Goal: Task Accomplishment & Management: Use online tool/utility

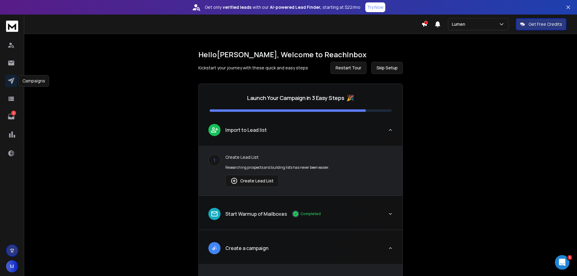
click at [9, 82] on icon at bounding box center [11, 80] width 7 height 7
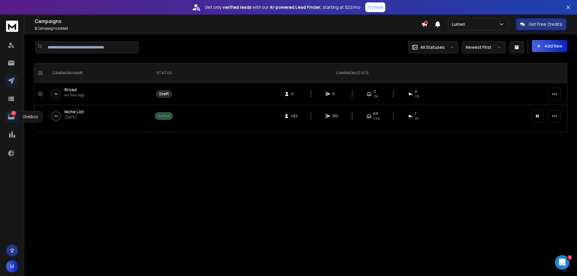
click at [9, 113] on icon at bounding box center [11, 116] width 7 height 7
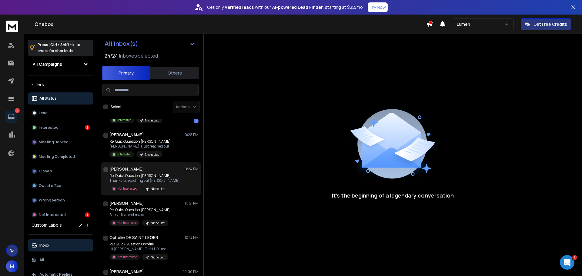
scroll to position [30, 0]
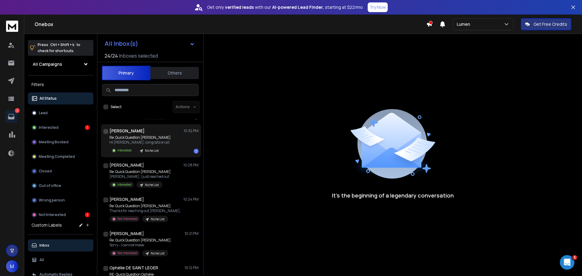
click at [169, 141] on div "Re: Quick Question Ryan Hi Yasir, congrats on all Interested Niche List 1" at bounding box center [153, 144] width 89 height 18
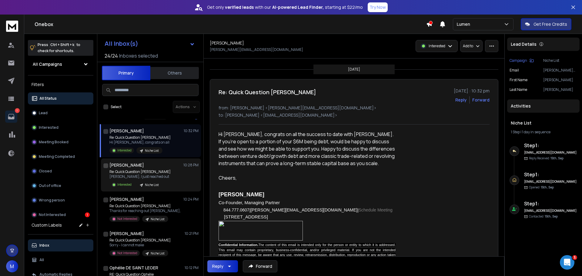
click at [166, 172] on div "Re: Quick Question Ryan Yasir, I just reached out Interested Niche List" at bounding box center [153, 178] width 89 height 18
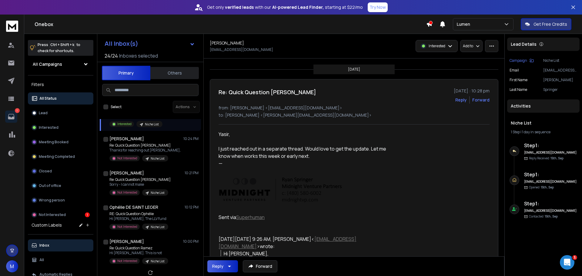
scroll to position [0, 0]
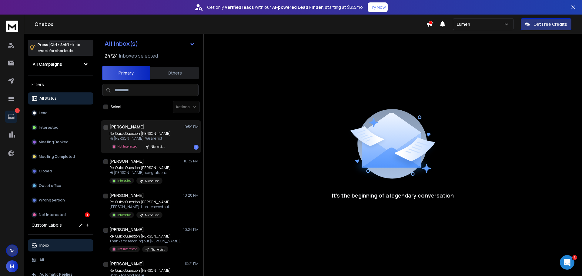
click at [169, 133] on div "Re: Quick Question Michella Hi Yasir, We are not Not Interested Niche List 1" at bounding box center [153, 140] width 89 height 18
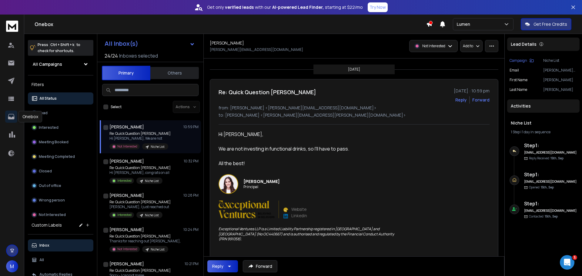
click at [11, 115] on icon at bounding box center [11, 116] width 7 height 7
click at [8, 82] on icon at bounding box center [11, 80] width 7 height 7
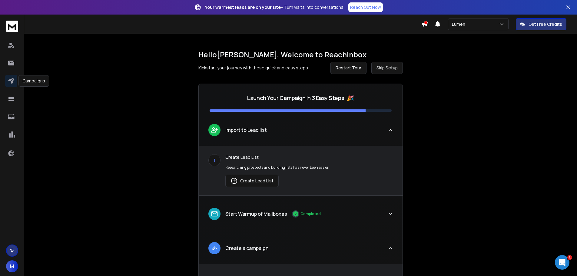
click at [14, 82] on icon at bounding box center [11, 80] width 7 height 7
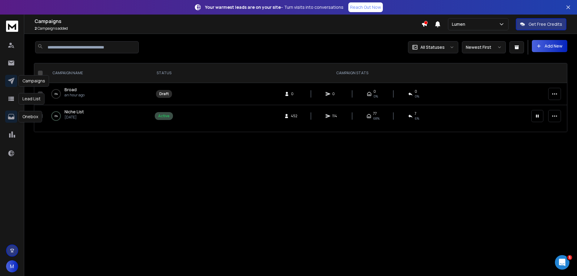
click at [10, 117] on icon at bounding box center [11, 116] width 6 height 5
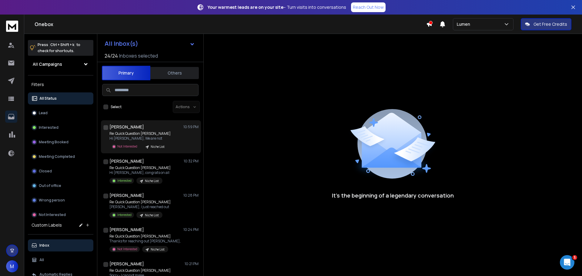
click at [159, 129] on div "Michella Botto 10:59 PM" at bounding box center [153, 127] width 89 height 6
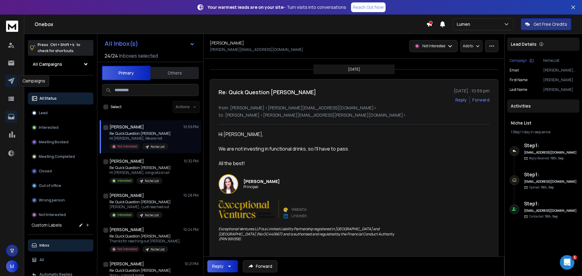
click at [14, 81] on icon at bounding box center [11, 80] width 7 height 7
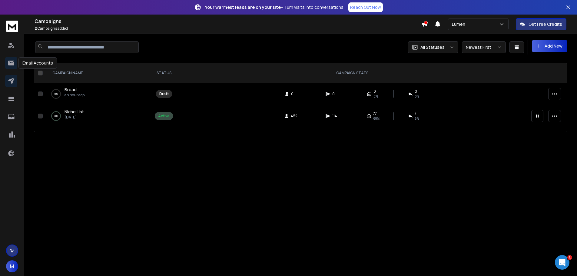
click at [8, 66] on icon at bounding box center [11, 62] width 7 height 7
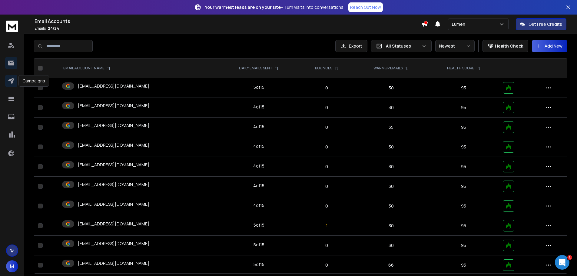
click at [12, 82] on icon at bounding box center [11, 81] width 6 height 6
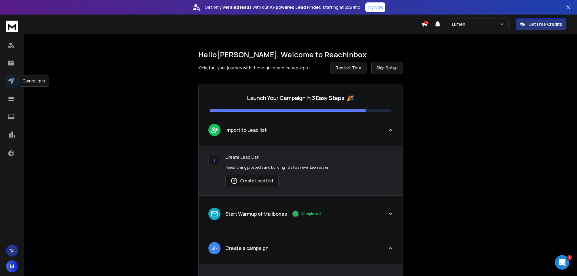
click at [6, 80] on link at bounding box center [11, 81] width 12 height 12
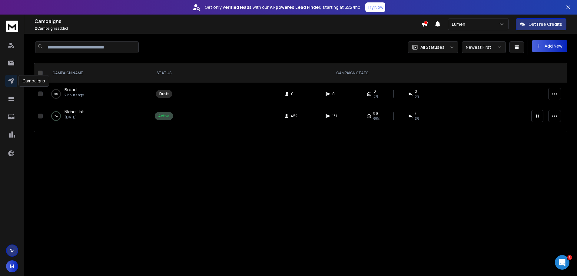
click at [8, 83] on icon at bounding box center [11, 80] width 7 height 7
click at [13, 65] on icon at bounding box center [11, 63] width 6 height 5
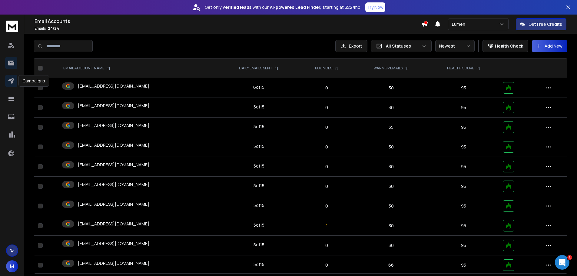
click at [9, 86] on link at bounding box center [11, 81] width 12 height 12
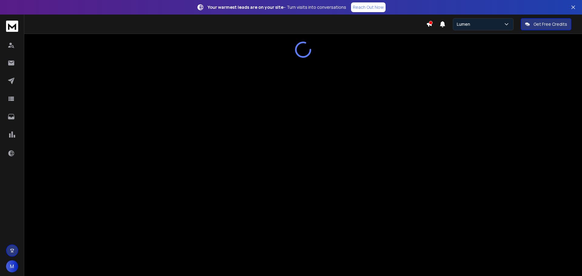
click at [477, 23] on div "Lumen" at bounding box center [483, 24] width 53 height 6
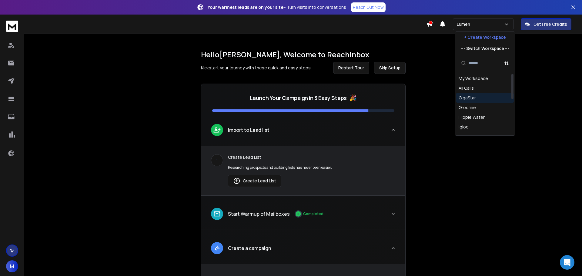
click at [476, 98] on div "GigaStar" at bounding box center [485, 98] width 58 height 10
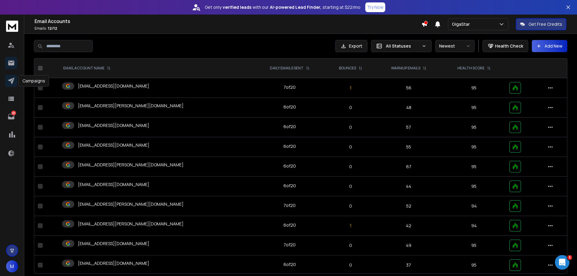
click at [14, 82] on icon at bounding box center [11, 80] width 7 height 7
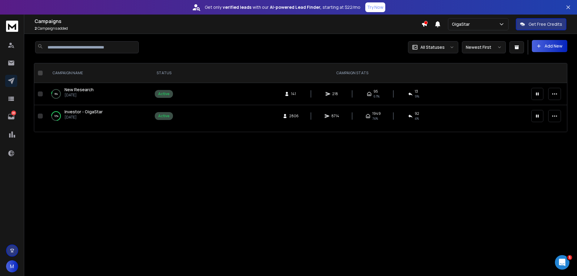
click at [215, 118] on div "2806 8714 1949 74 % 92 4 %" at bounding box center [352, 116] width 344 height 10
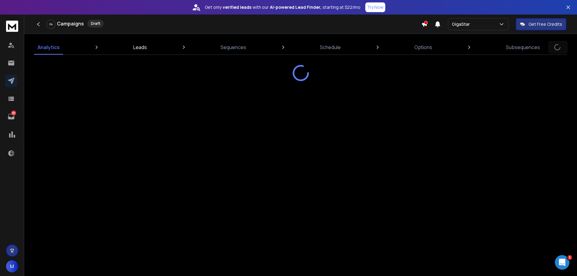
click at [139, 49] on p "Leads" at bounding box center [140, 47] width 14 height 7
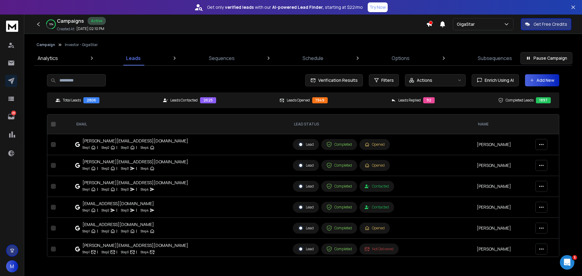
click at [49, 58] on p "Analytics" at bounding box center [48, 58] width 20 height 7
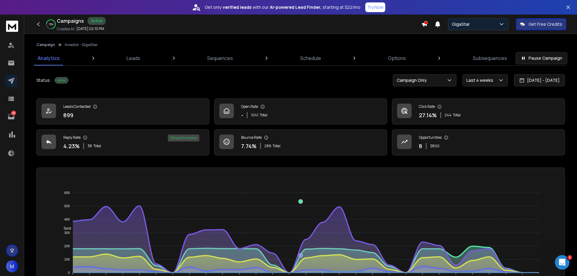
click at [463, 26] on p "GigaStar" at bounding box center [462, 24] width 20 height 6
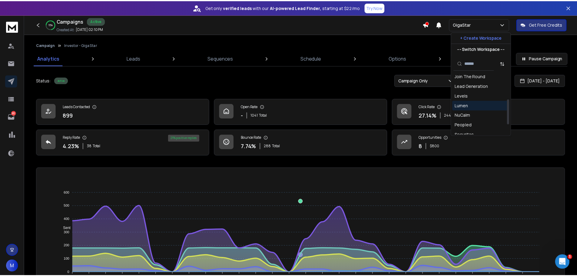
scroll to position [30, 0]
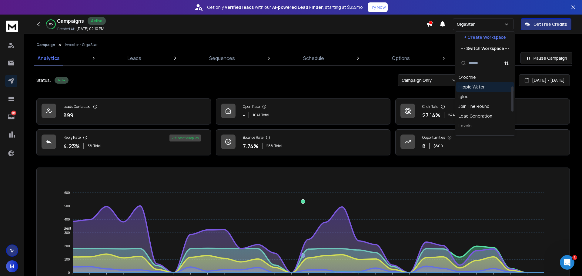
click at [476, 87] on div "Hippie Water" at bounding box center [472, 87] width 26 height 6
